Goal: Navigation & Orientation: Find specific page/section

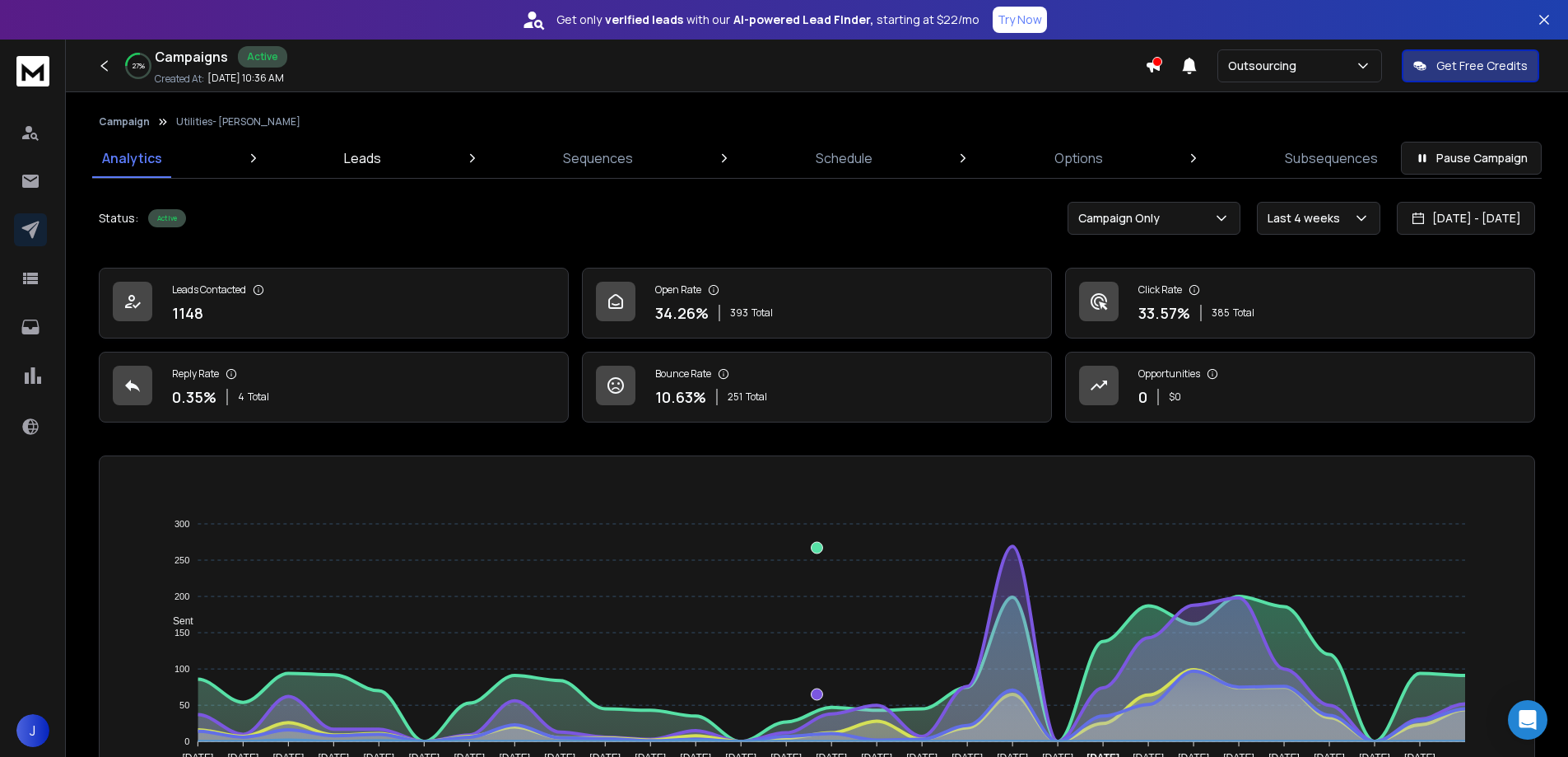
click at [372, 156] on p "Leads" at bounding box center [362, 158] width 37 height 20
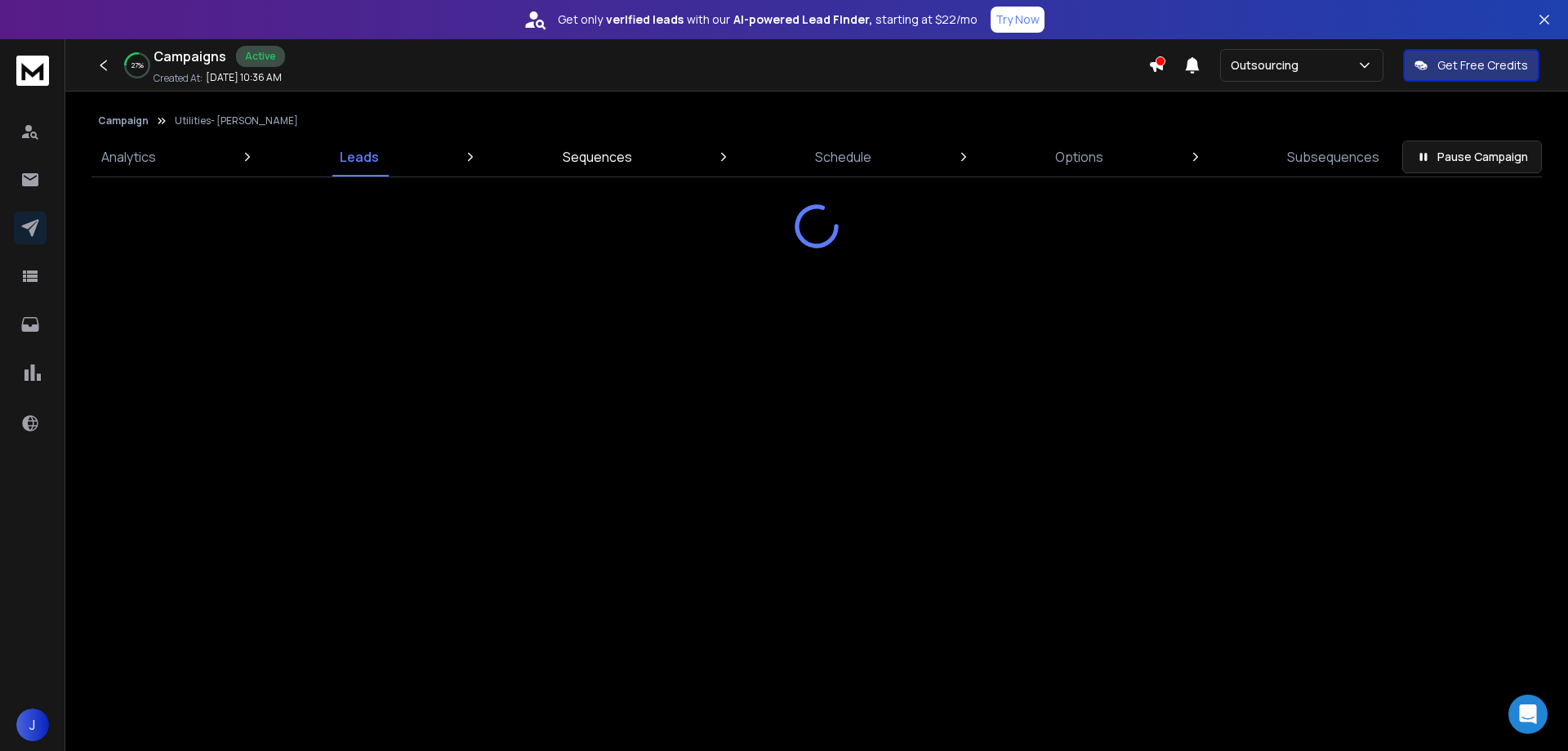
click at [608, 154] on p "Sequences" at bounding box center [598, 157] width 70 height 20
click at [842, 161] on p "Schedule" at bounding box center [843, 157] width 56 height 20
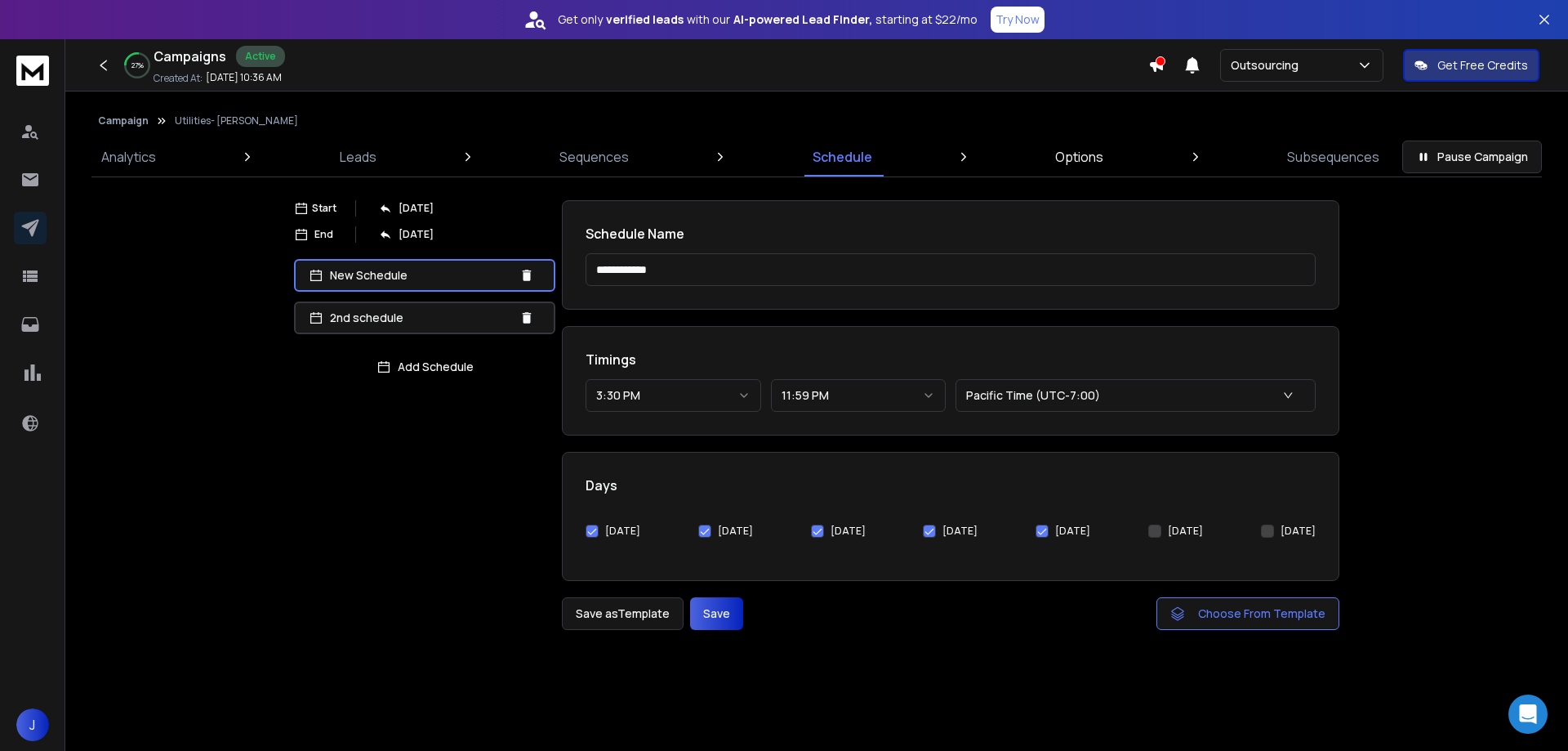
click at [1093, 163] on p "Options" at bounding box center [1079, 157] width 48 height 20
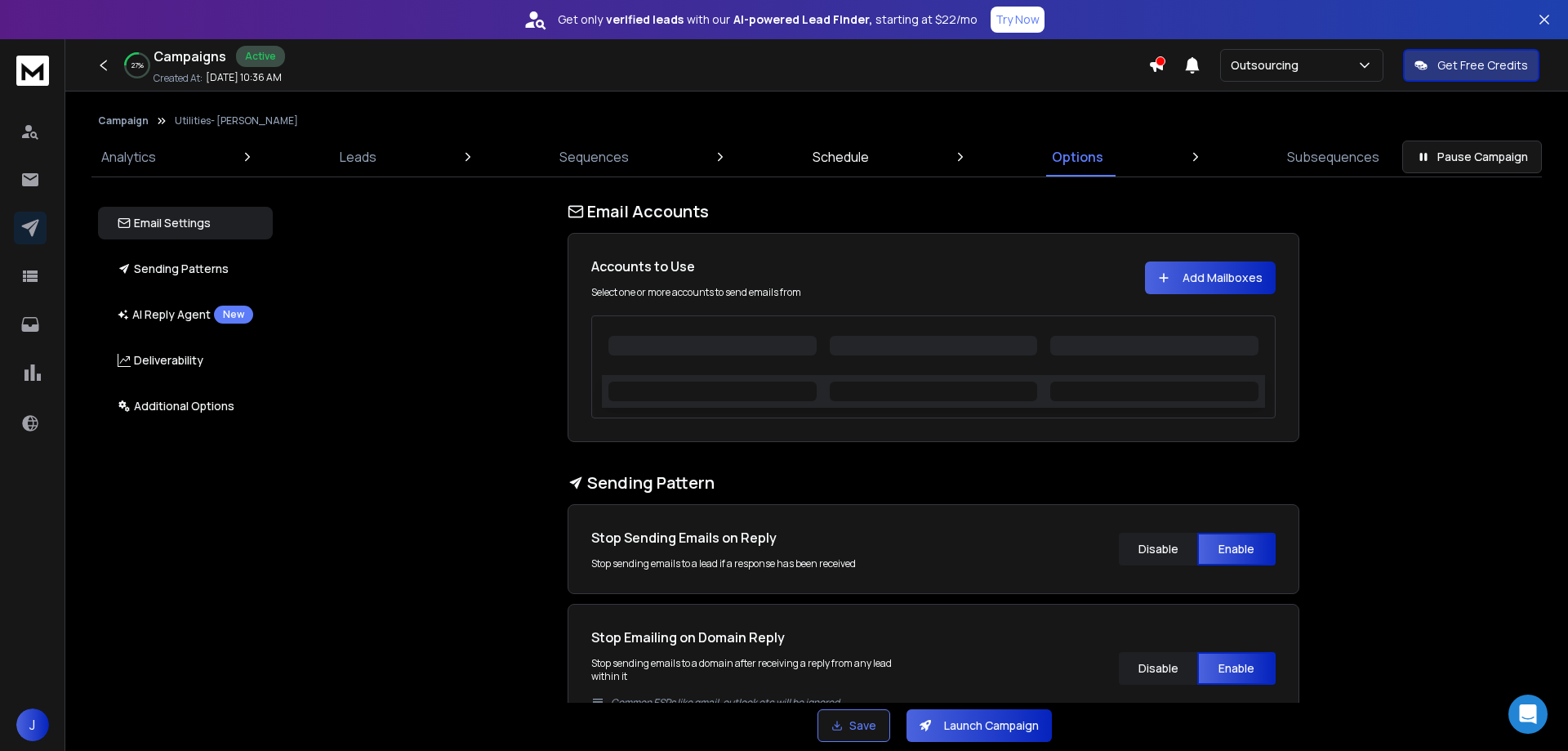
click at [849, 156] on p "Schedule" at bounding box center [840, 157] width 56 height 20
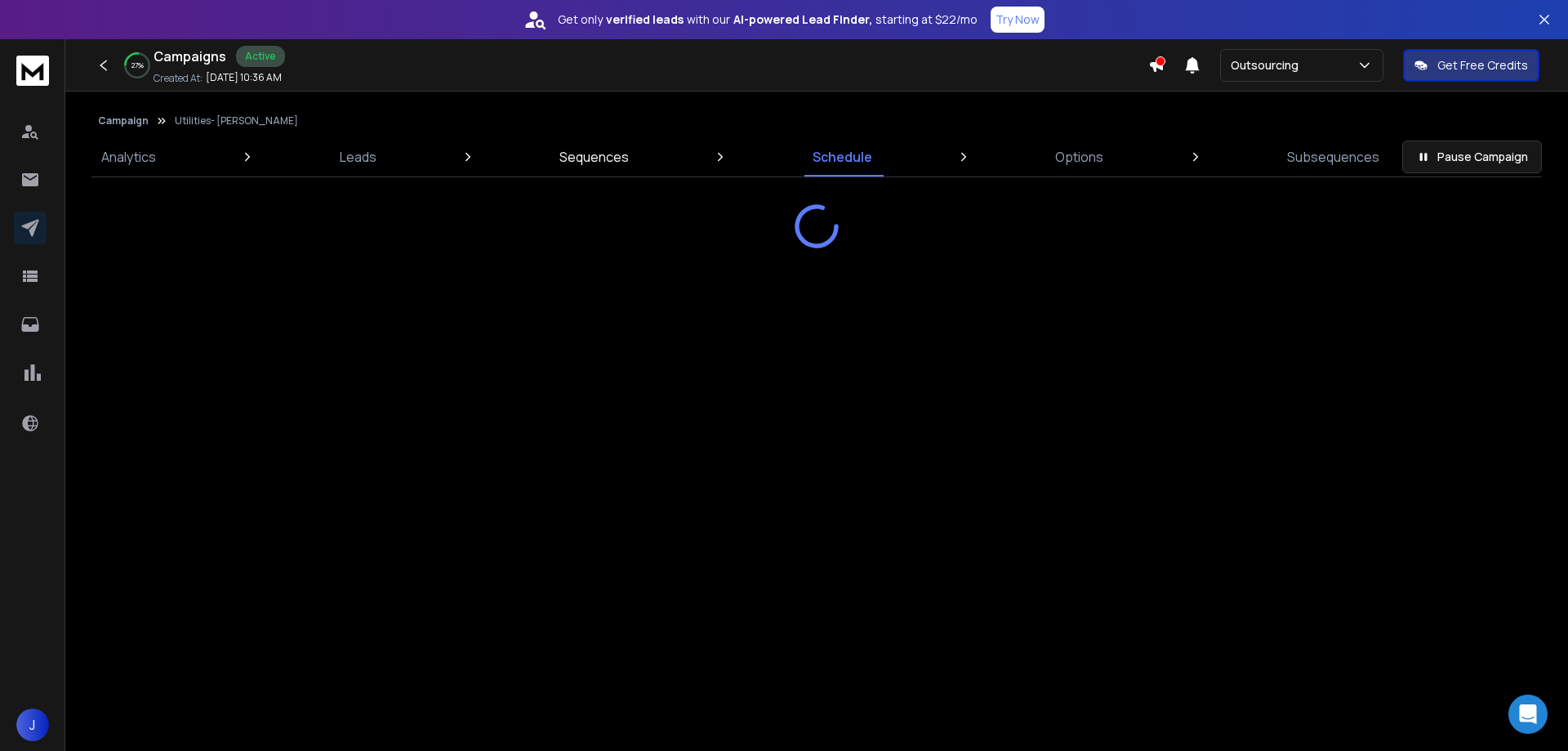
click at [602, 148] on p "Sequences" at bounding box center [594, 157] width 70 height 20
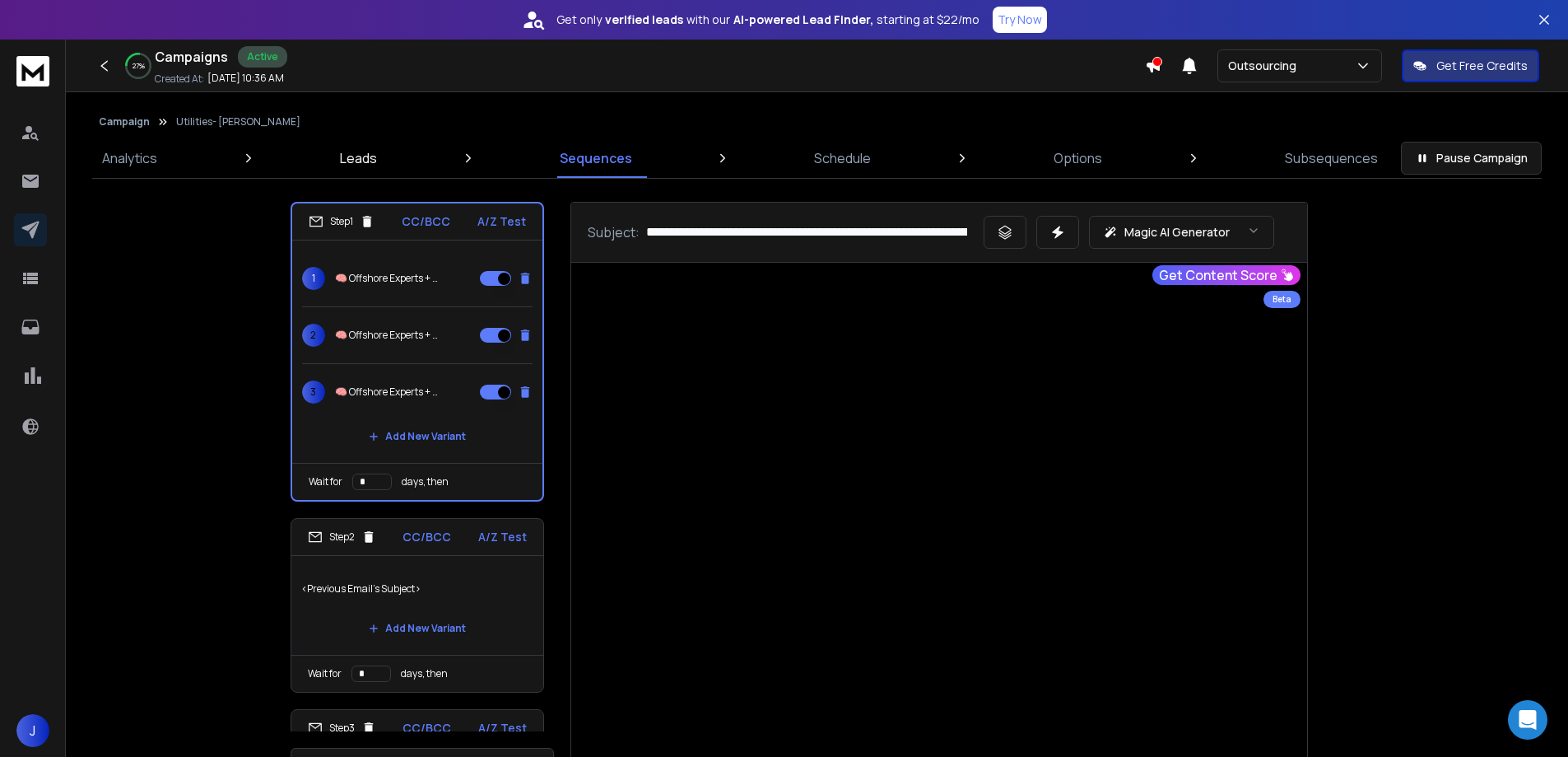
click at [344, 151] on p "Leads" at bounding box center [358, 158] width 37 height 20
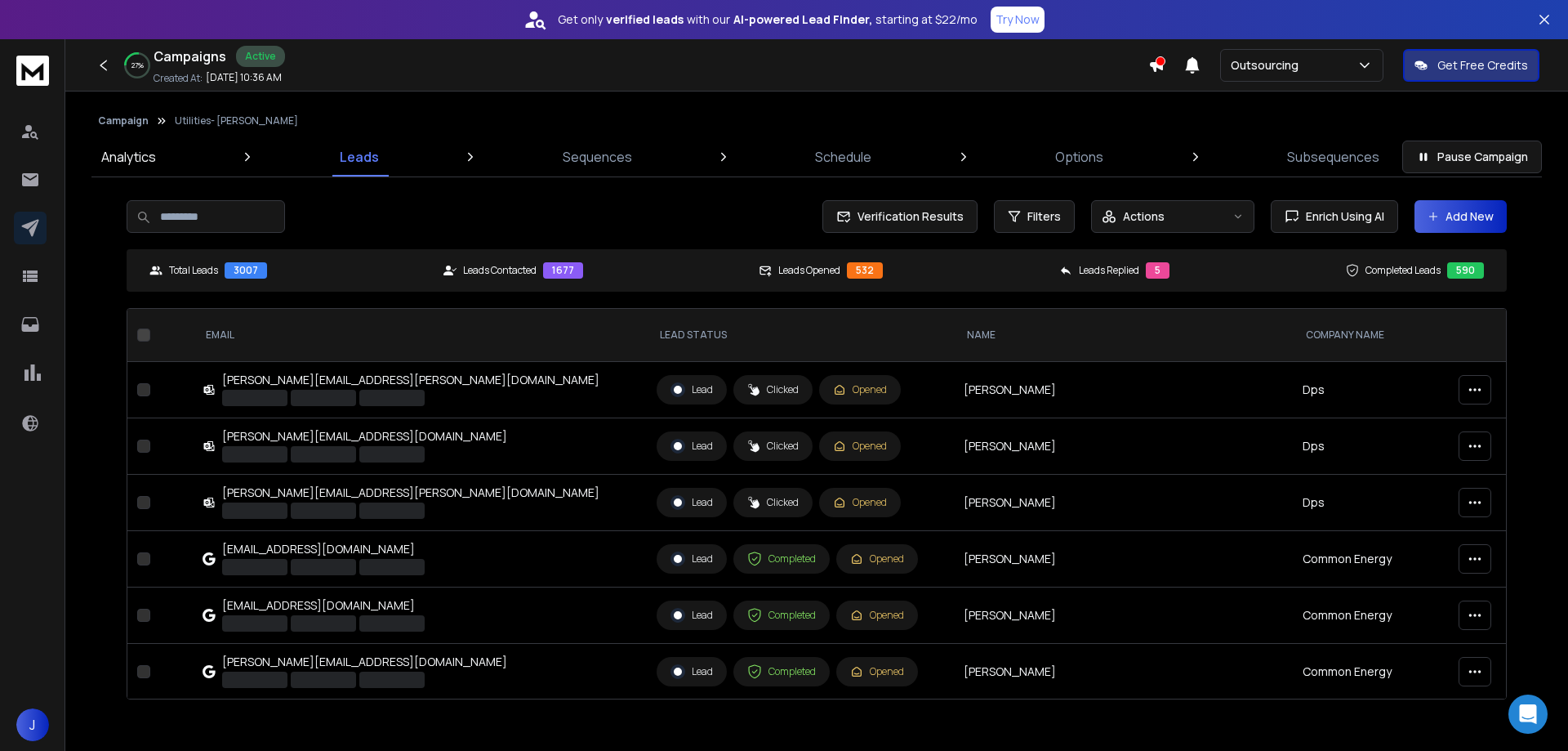
click at [103, 152] on p "Analytics" at bounding box center [128, 157] width 54 height 20
